Goal: Task Accomplishment & Management: Manage account settings

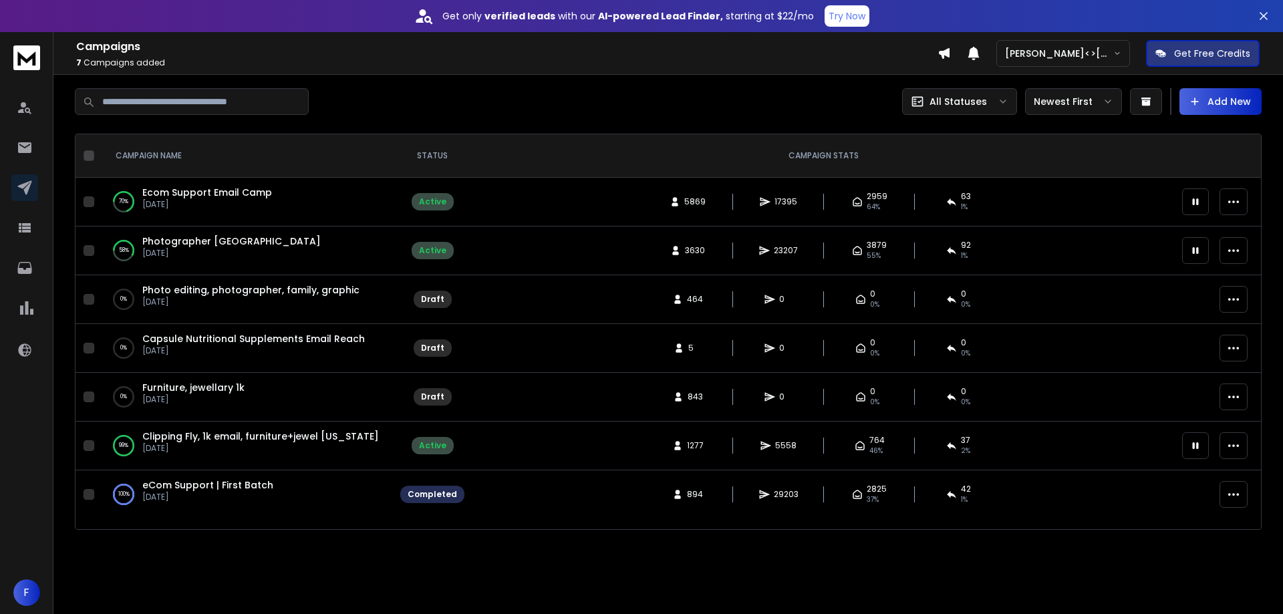
click at [200, 250] on p "[DATE]" at bounding box center [231, 253] width 178 height 11
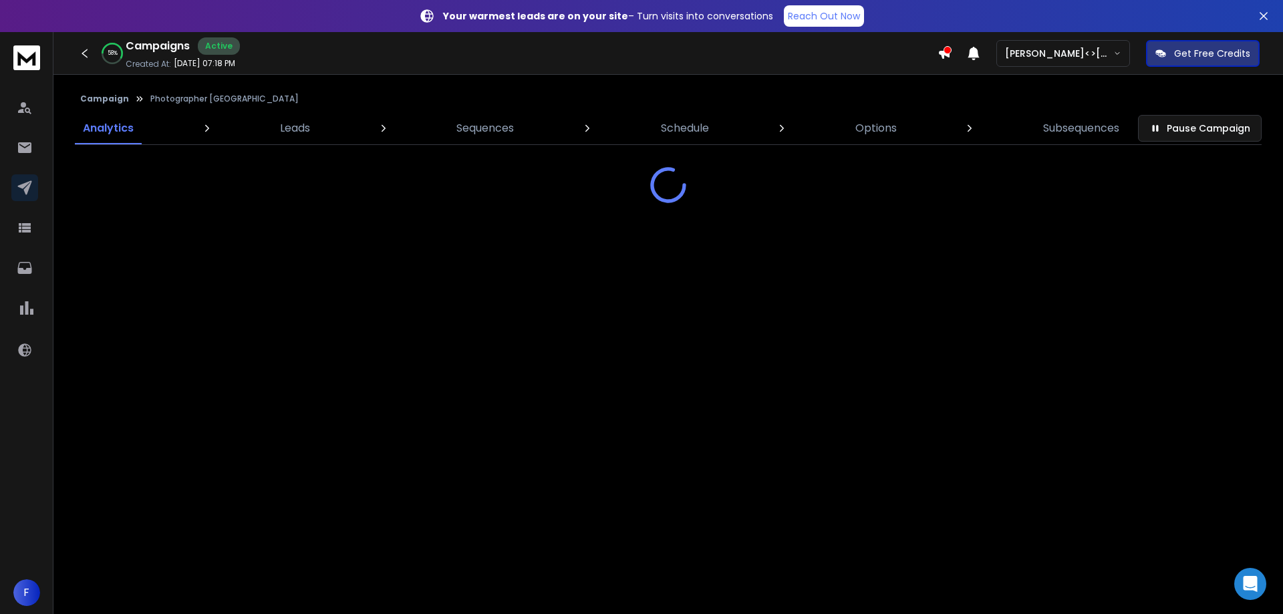
click at [575, 51] on div "58 % Campaigns Active Created At: [DATE] 07:18 PM [PERSON_NAME]<>Rana Get Free …" at bounding box center [641, 53] width 1283 height 43
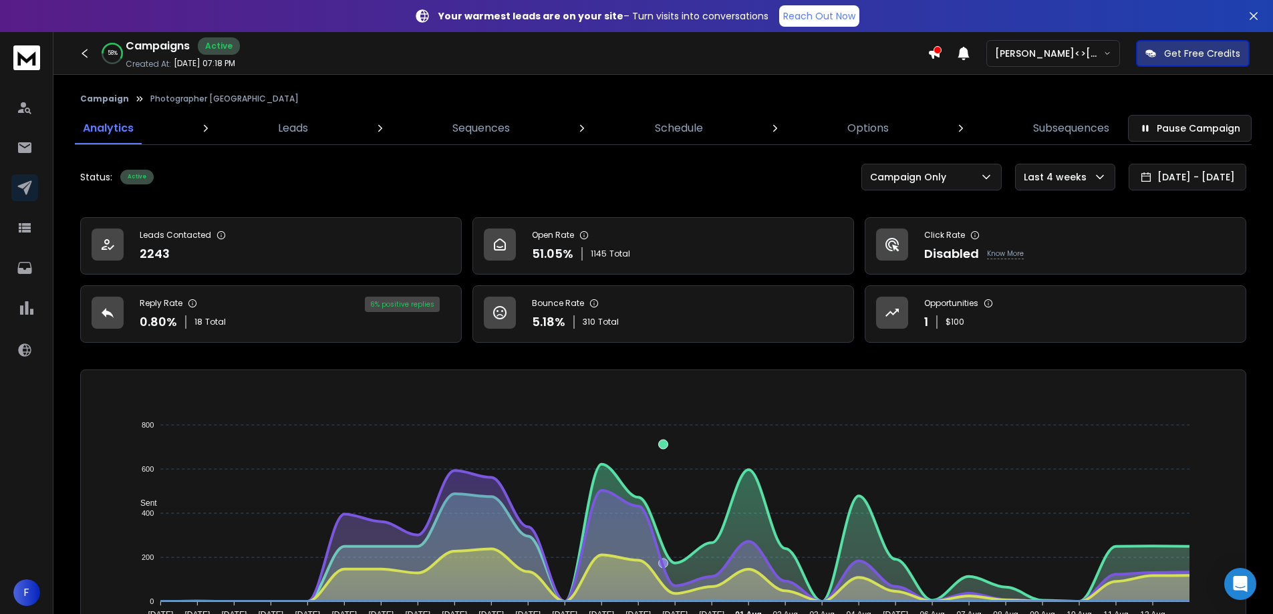
click at [556, 306] on p "Bounce Rate" at bounding box center [558, 303] width 52 height 11
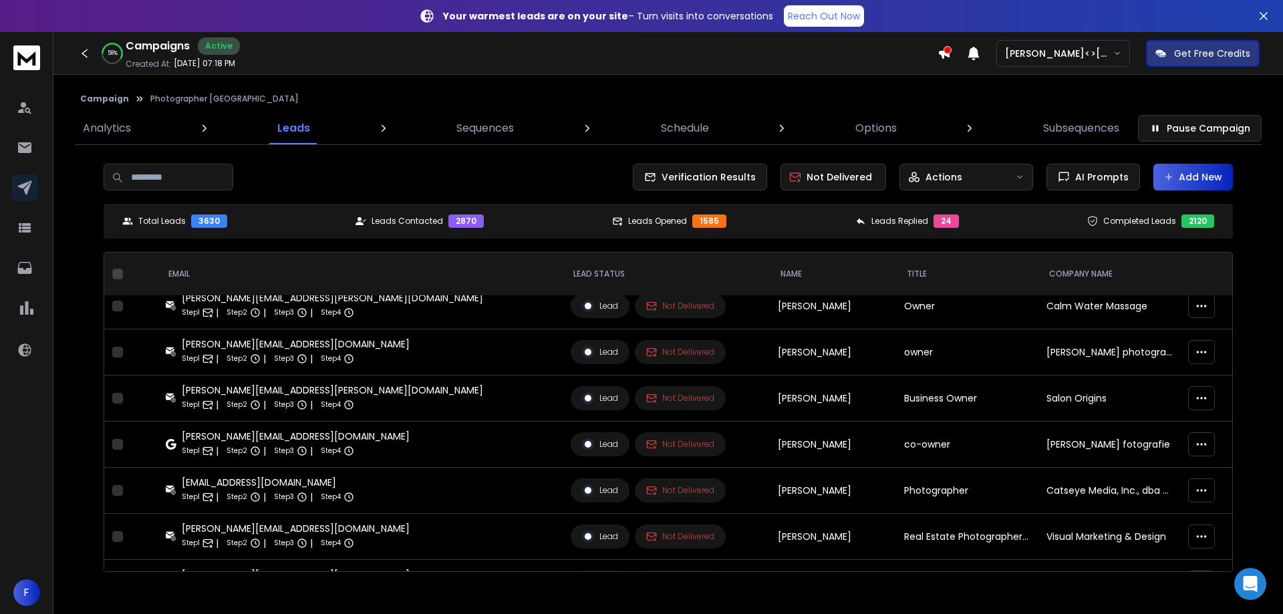
scroll to position [2040, 0]
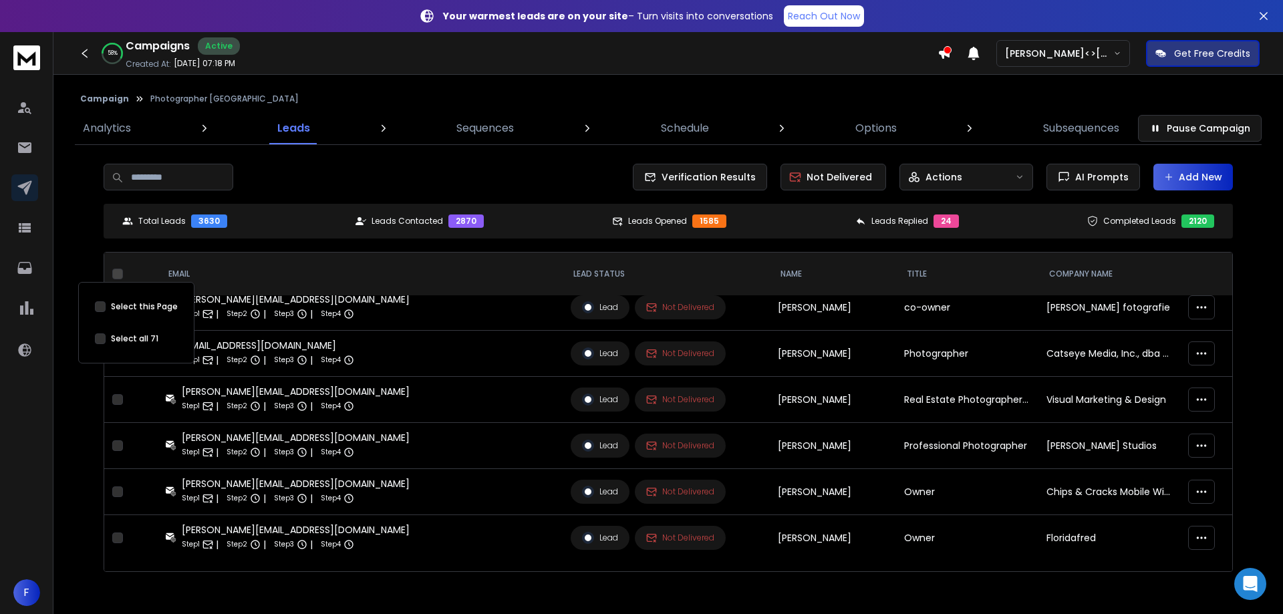
drag, startPoint x: 118, startPoint y: 275, endPoint x: 104, endPoint y: 342, distance: 67.8
click at [107, 342] on body "Your warmest leads are on your site – Turn visits into conversations Reach Out …" at bounding box center [641, 307] width 1283 height 614
click at [104, 342] on button "Select this Page" at bounding box center [100, 338] width 11 height 11
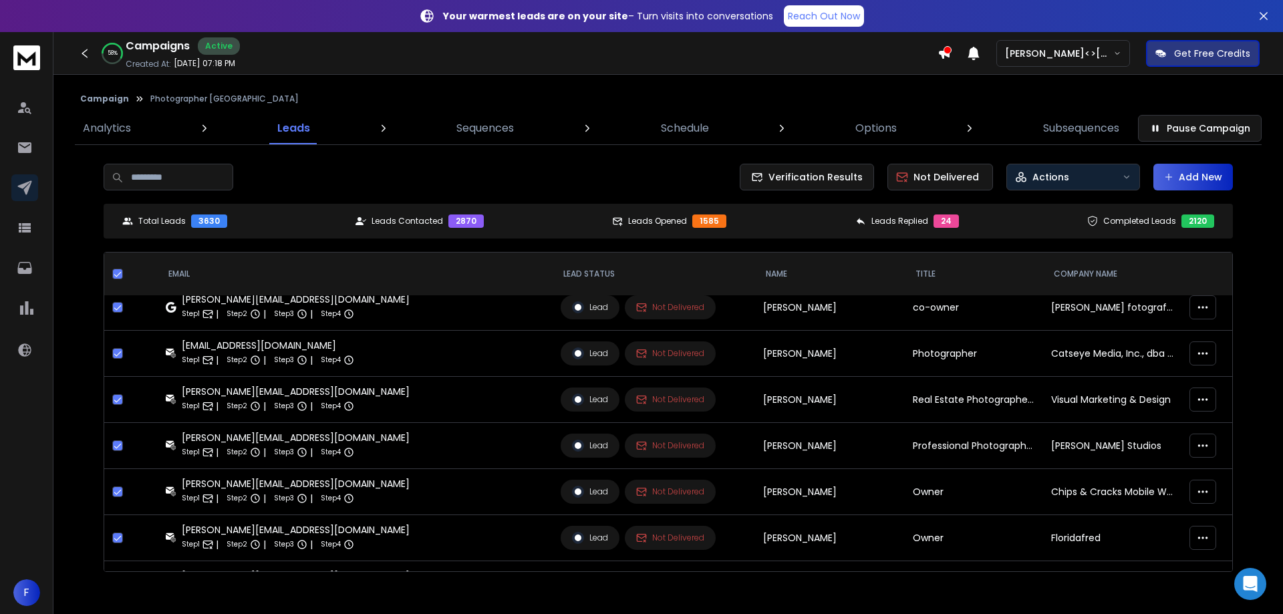
click at [1084, 176] on div "Actions" at bounding box center [1066, 176] width 102 height 13
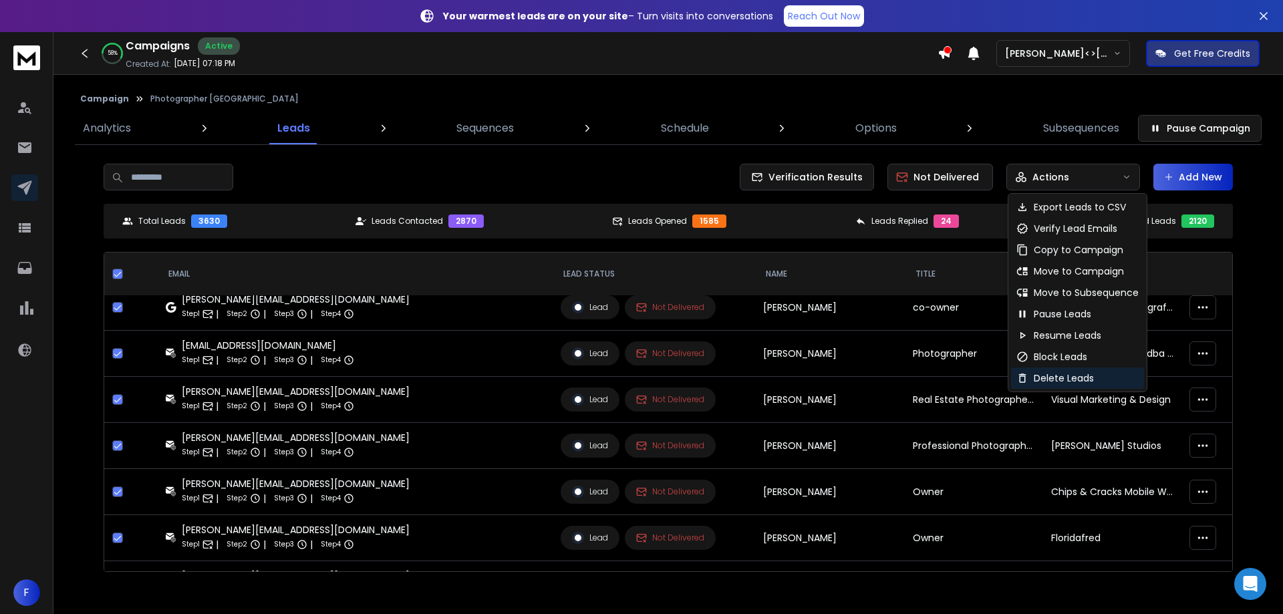
click at [1052, 374] on p "Delete Leads" at bounding box center [1064, 378] width 60 height 13
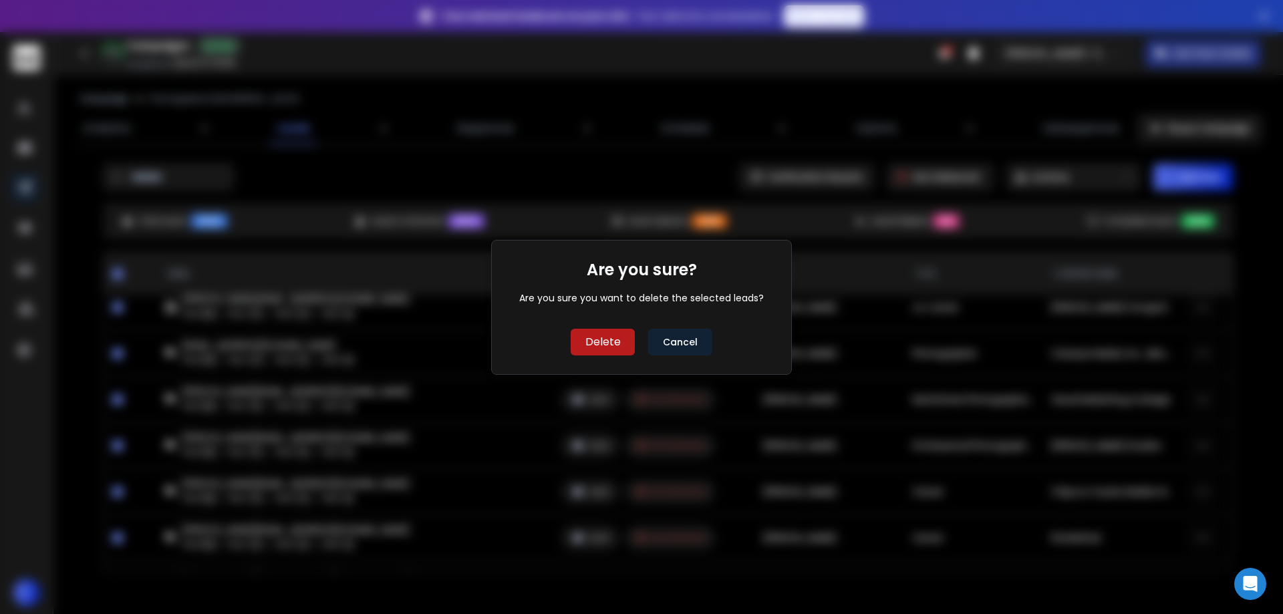
click at [628, 331] on button "Delete" at bounding box center [603, 342] width 64 height 27
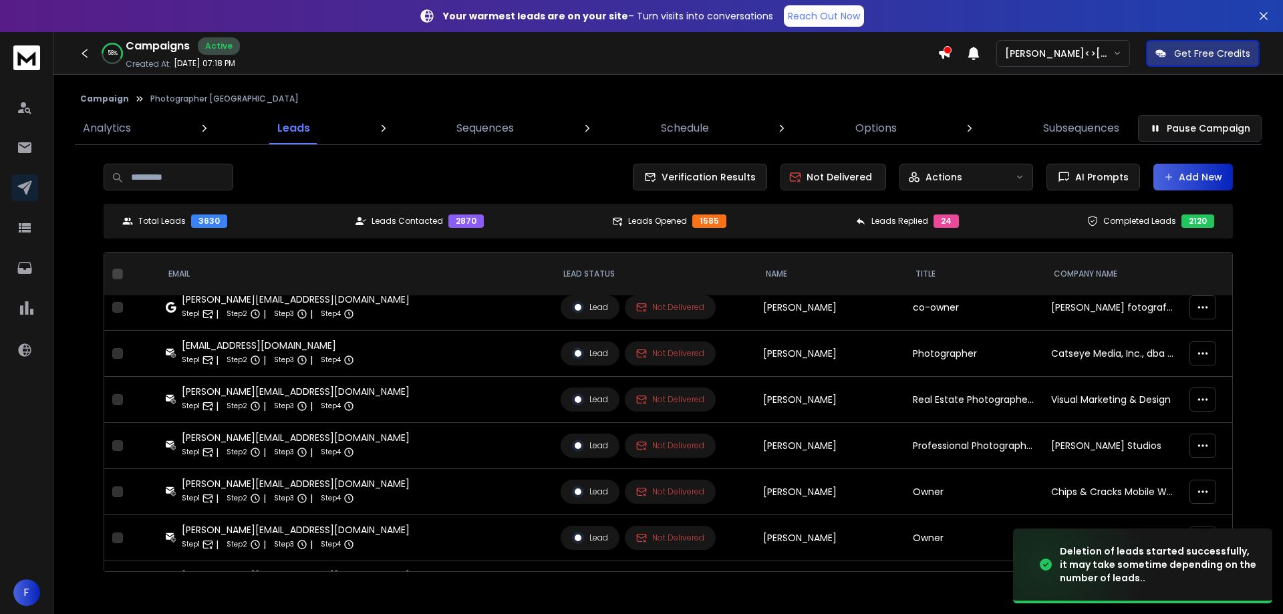
scroll to position [0, 0]
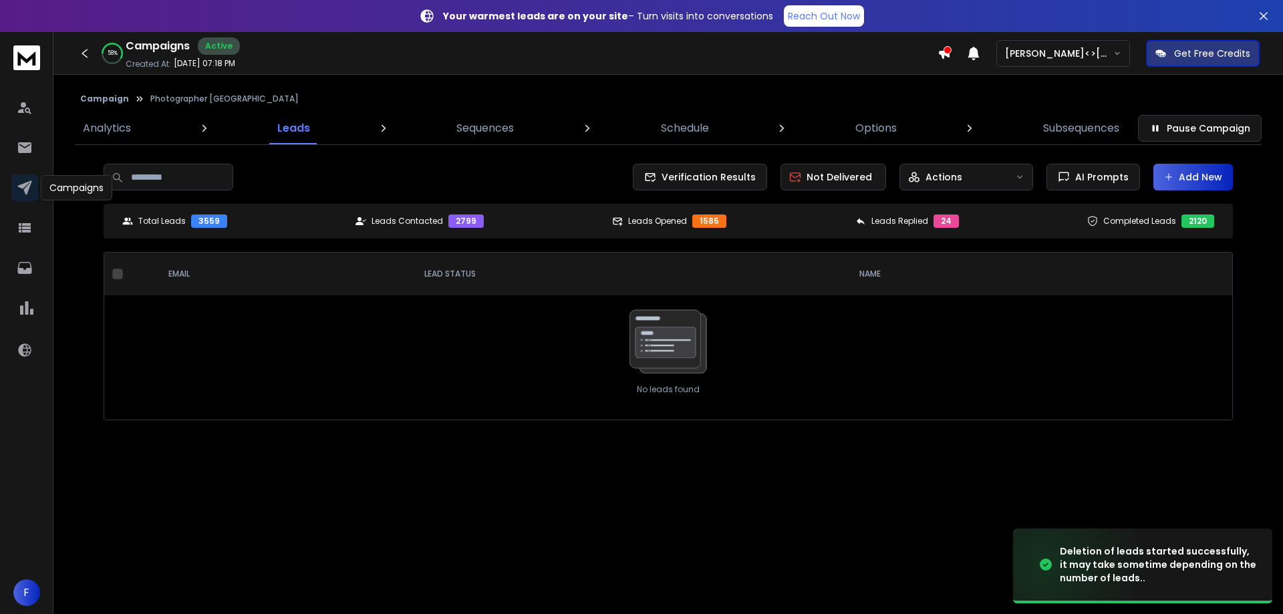
click at [22, 191] on icon at bounding box center [25, 188] width 16 height 16
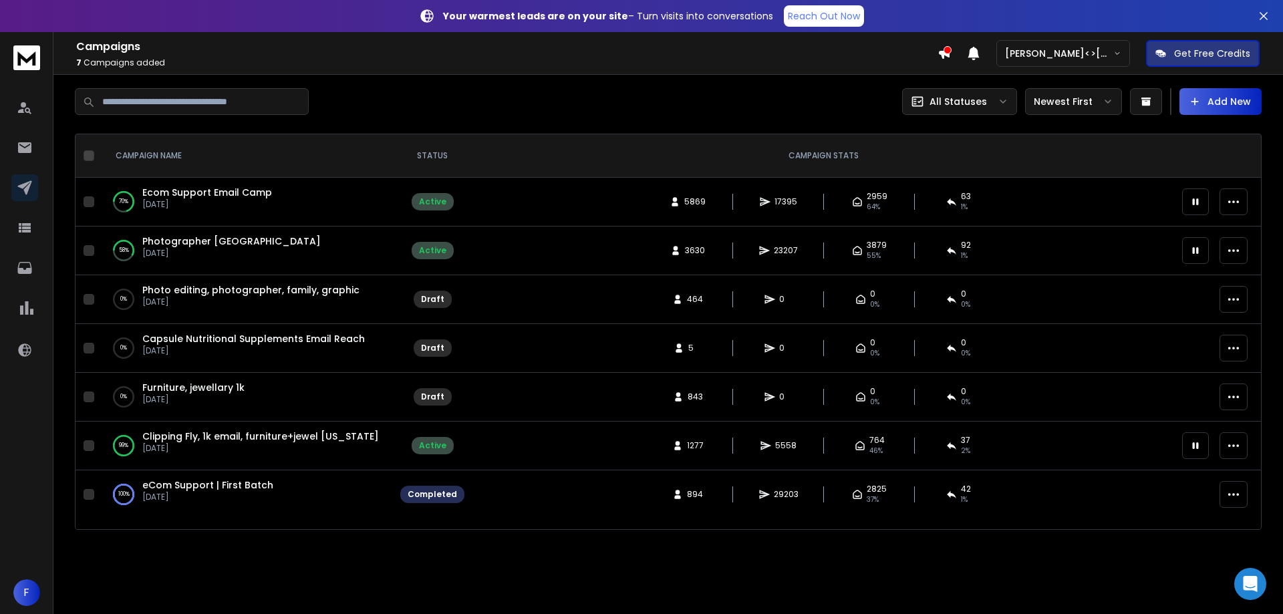
click at [216, 200] on p "[DATE]" at bounding box center [207, 204] width 130 height 11
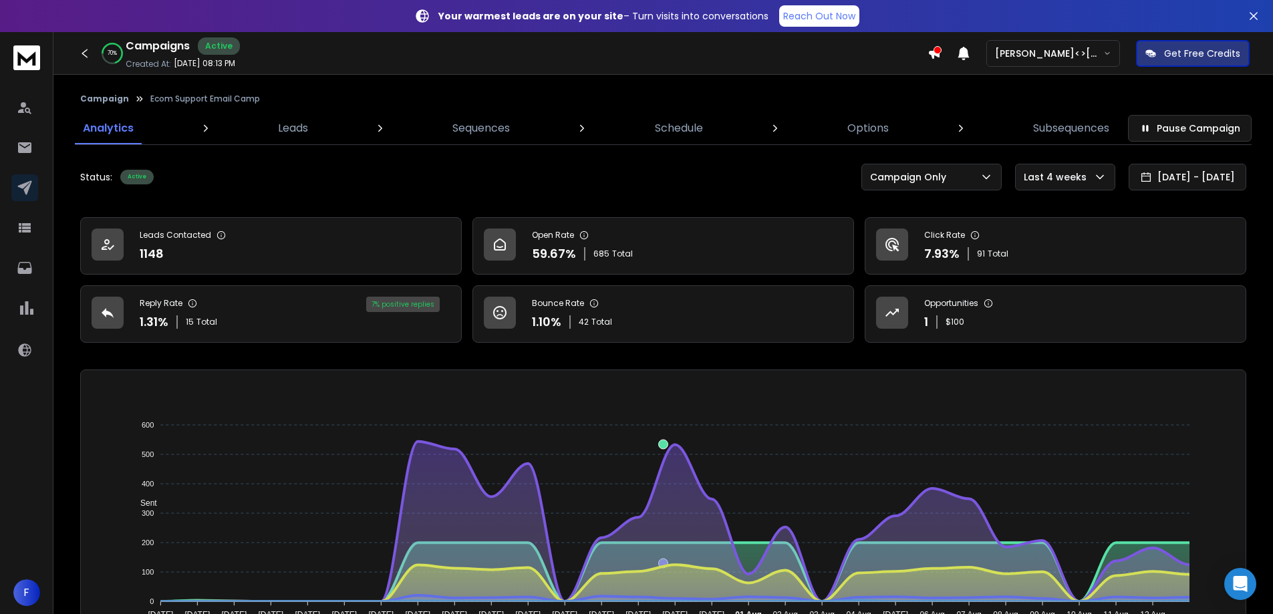
click at [566, 303] on p "Bounce Rate" at bounding box center [558, 303] width 52 height 11
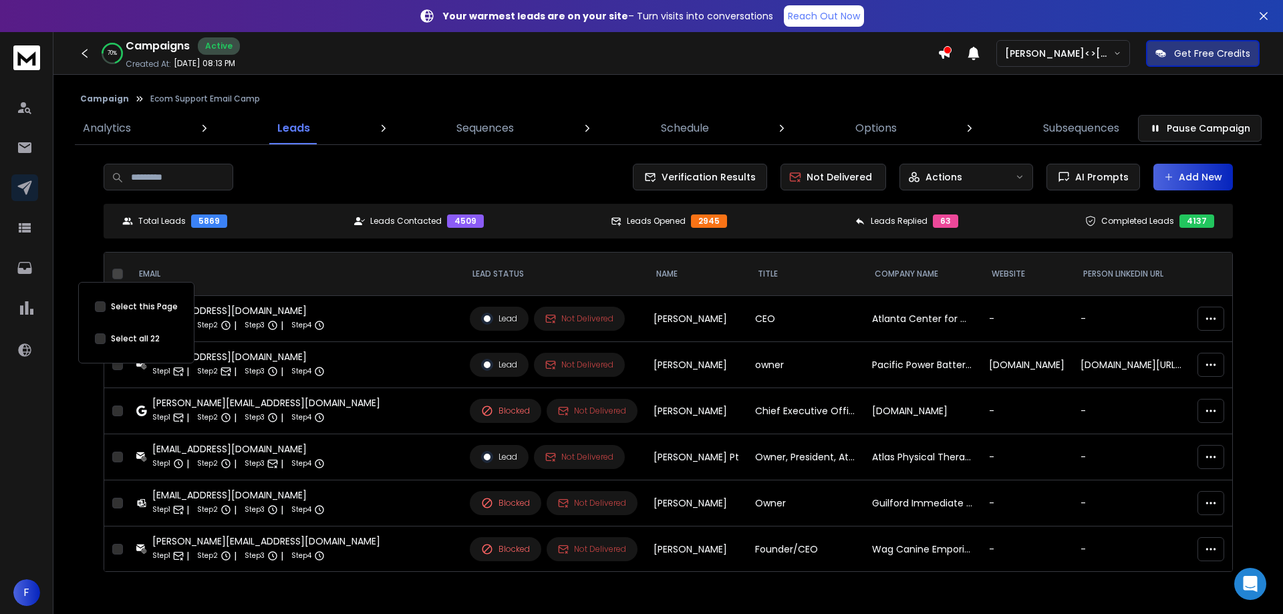
click at [98, 338] on button "Select this Page" at bounding box center [100, 338] width 11 height 11
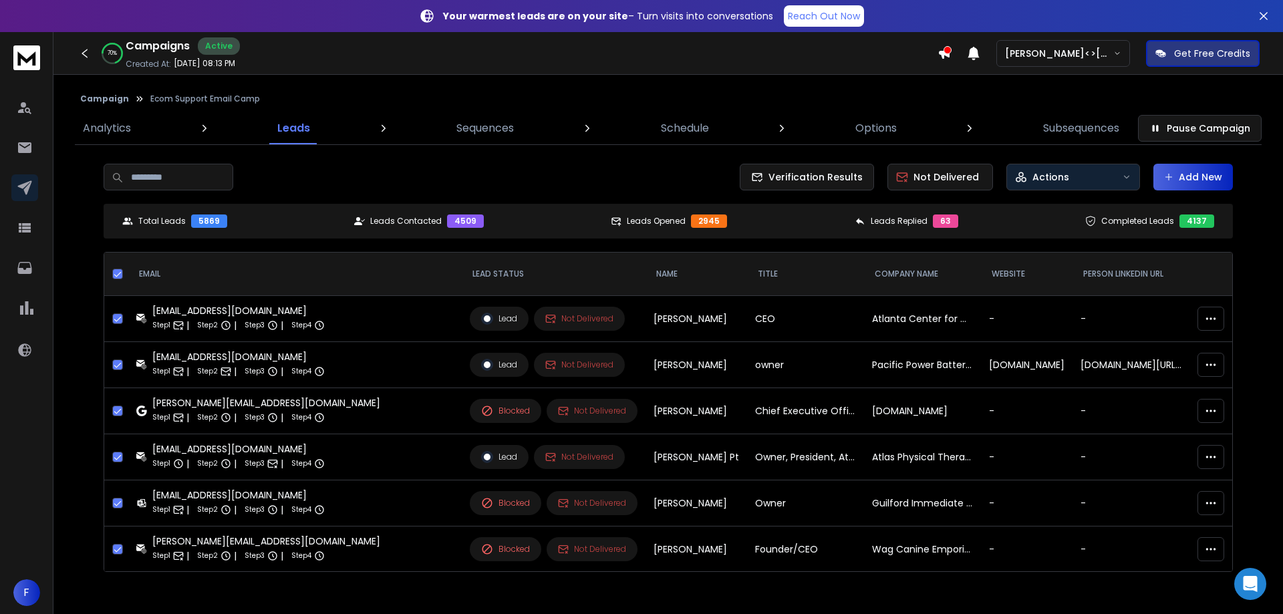
click at [1031, 174] on div "Actions" at bounding box center [1066, 176] width 102 height 13
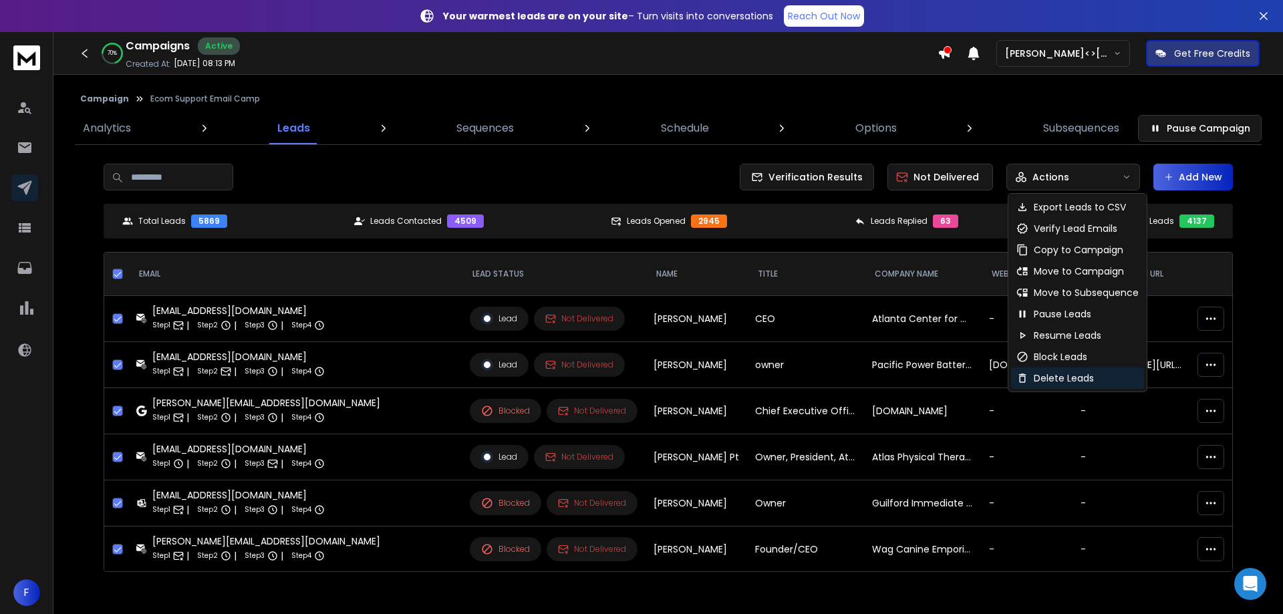
click at [1055, 372] on p "Delete Leads" at bounding box center [1064, 378] width 60 height 13
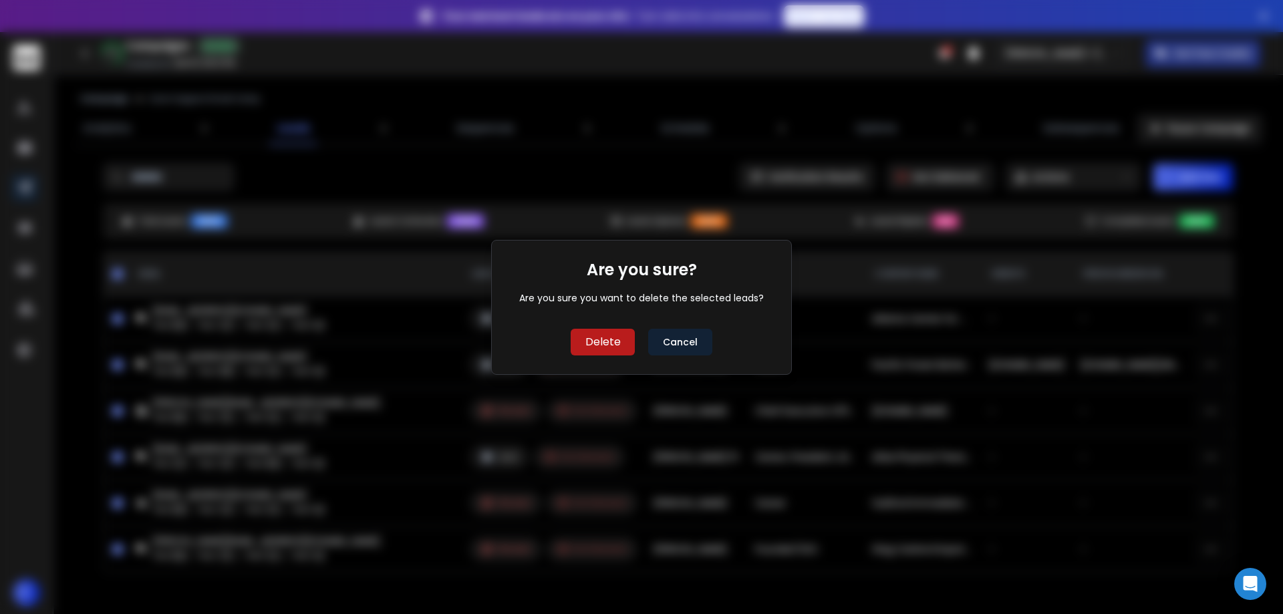
click at [624, 336] on button "Delete" at bounding box center [603, 342] width 64 height 27
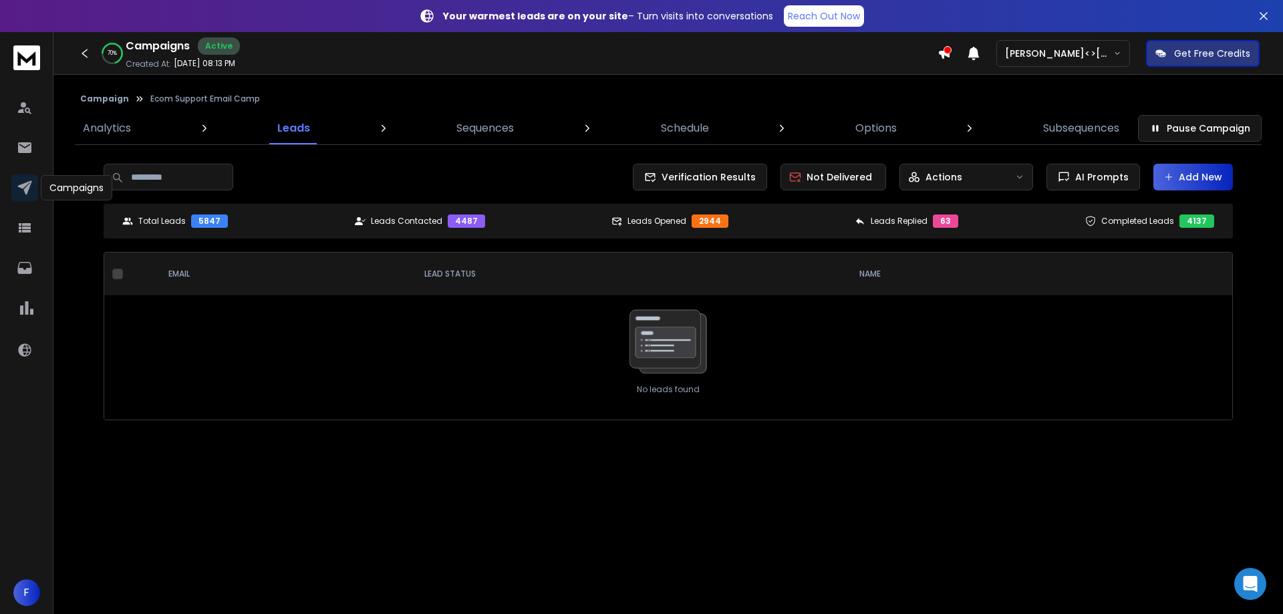
click at [33, 186] on link at bounding box center [24, 187] width 27 height 27
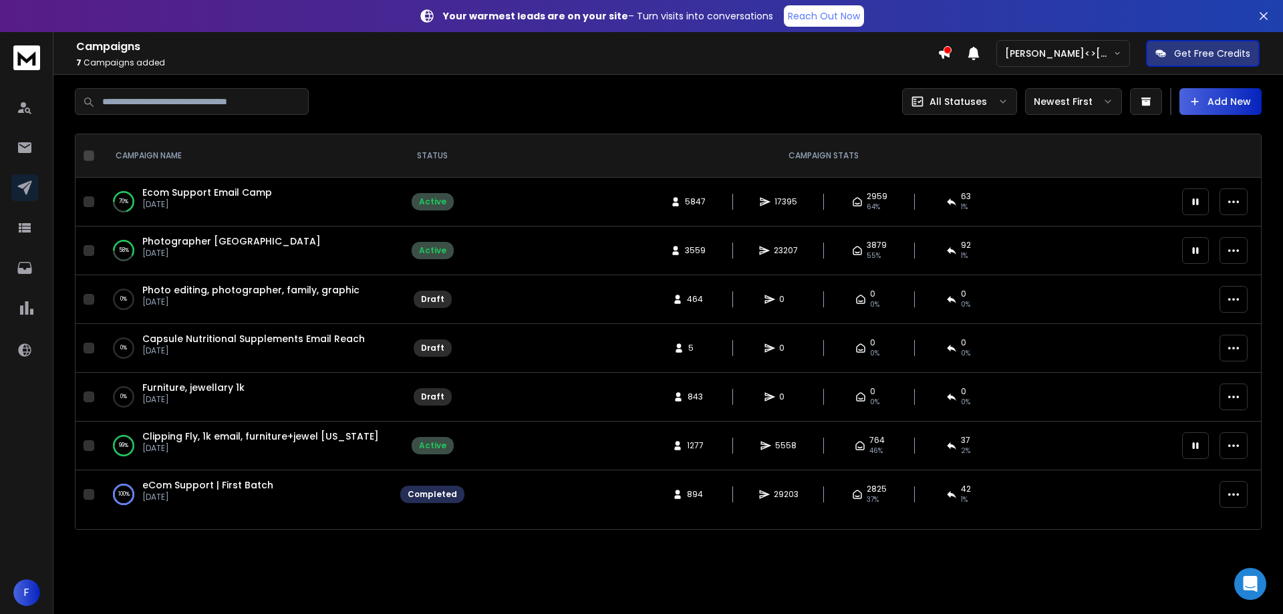
click at [423, 112] on div at bounding box center [371, 101] width 593 height 27
